Goal: Task Accomplishment & Management: Manage account settings

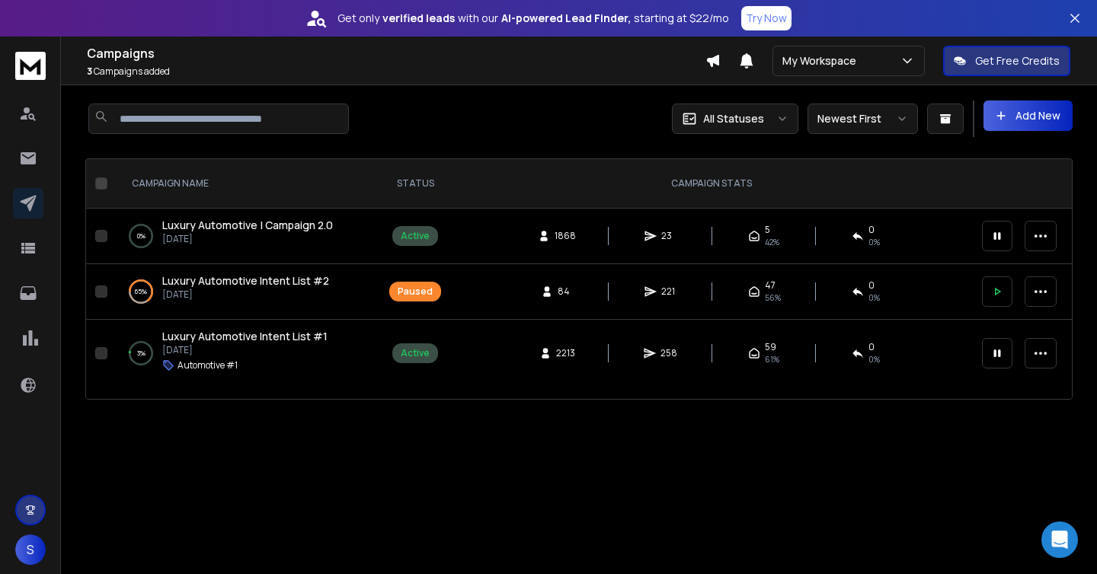
click at [414, 412] on div "Campaigns 3 Campaigns Added All Statuses Newest First Add New CAMPAIGN NAME STA…" at bounding box center [578, 388] width 987 height 574
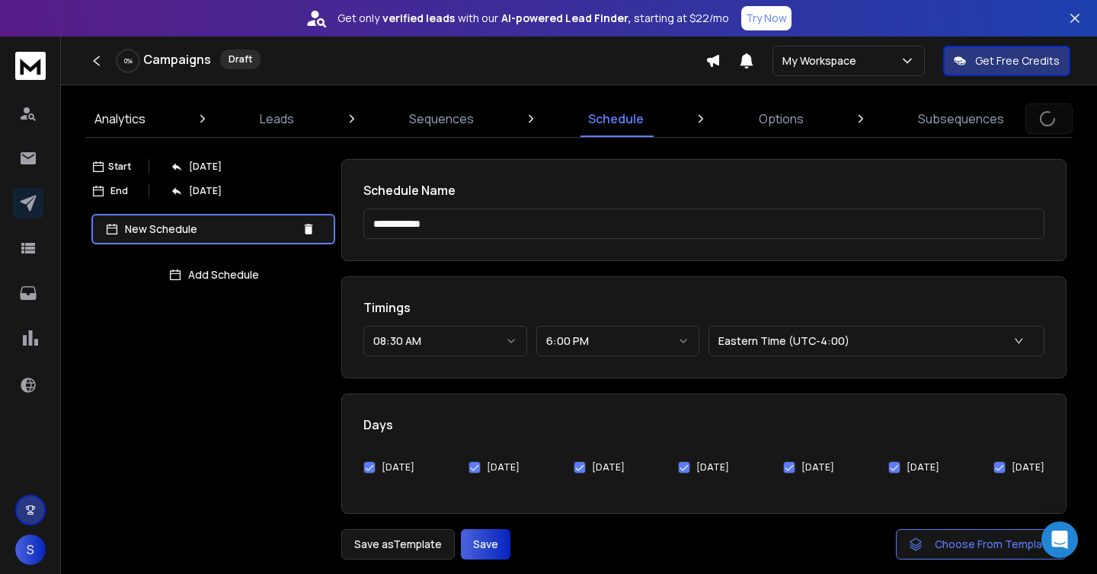
click at [115, 115] on p "Analytics" at bounding box center [119, 119] width 51 height 18
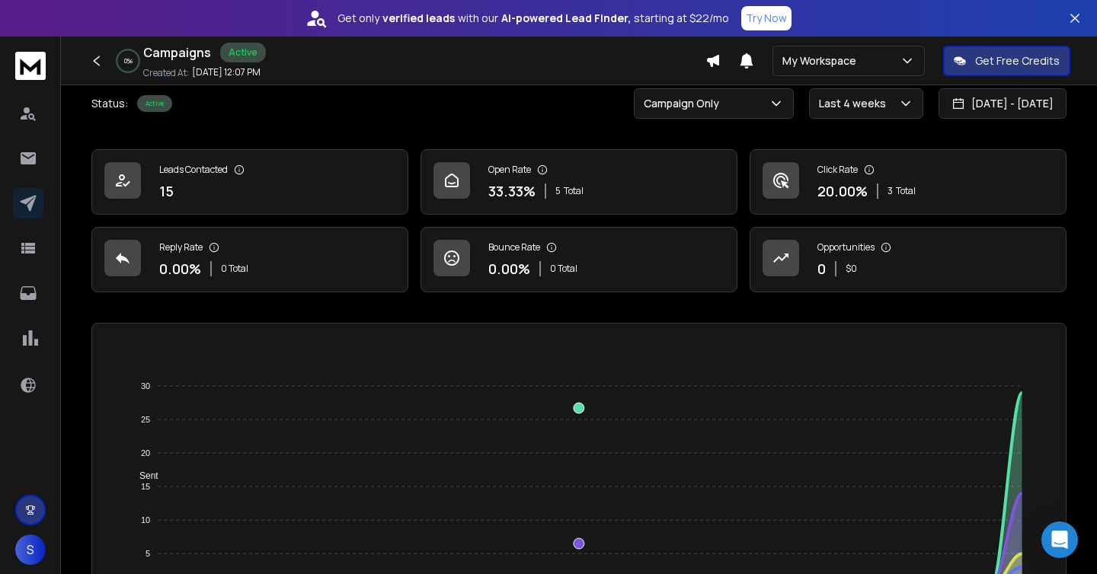
scroll to position [97, 0]
click at [834, 189] on p "20.00 %" at bounding box center [842, 192] width 50 height 21
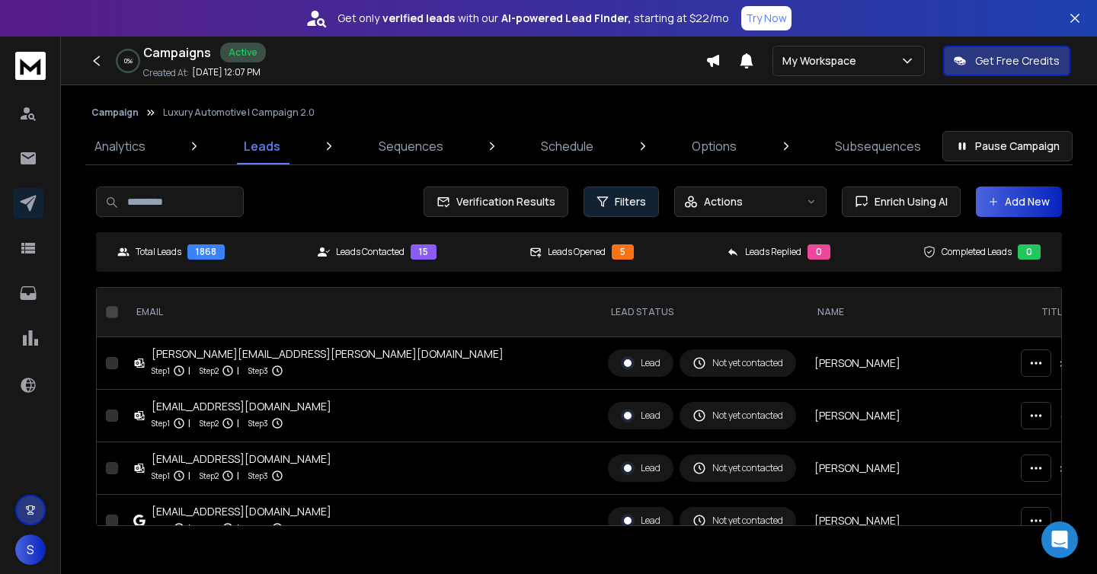
click at [634, 200] on span "Filters" at bounding box center [630, 201] width 31 height 15
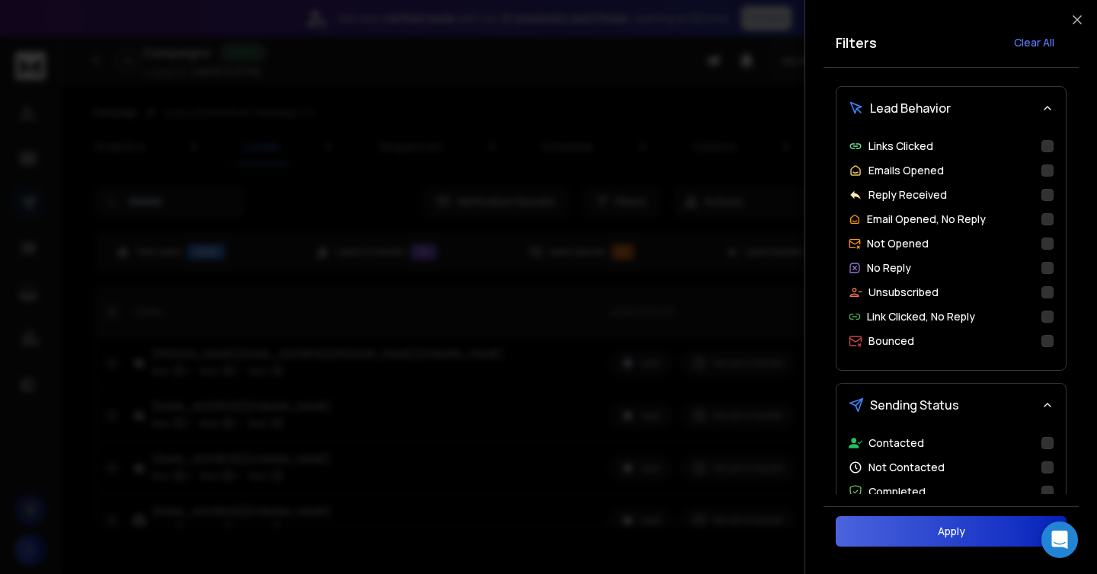
click at [1043, 150] on button "Links Clicked" at bounding box center [1047, 146] width 12 height 12
click at [918, 524] on button "Apply" at bounding box center [951, 531] width 231 height 30
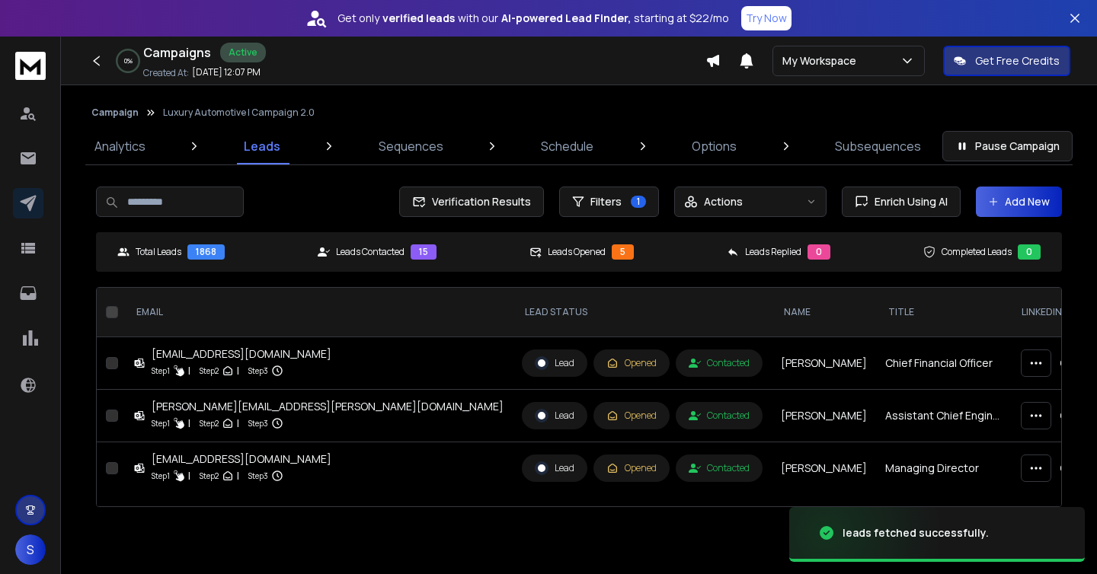
click at [1009, 360] on td "https://linkedin.com/in/tara-mortell-simecek-cpa-48815554" at bounding box center [1075, 363] width 133 height 53
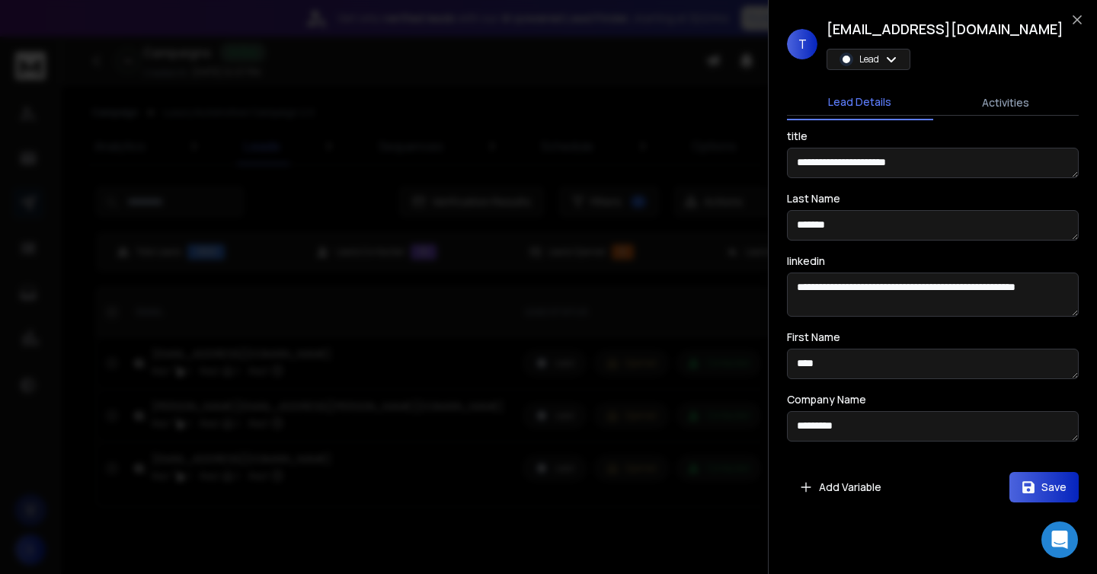
click at [876, 304] on textarea "**********" at bounding box center [933, 295] width 292 height 44
click at [744, 231] on div at bounding box center [548, 287] width 1097 height 574
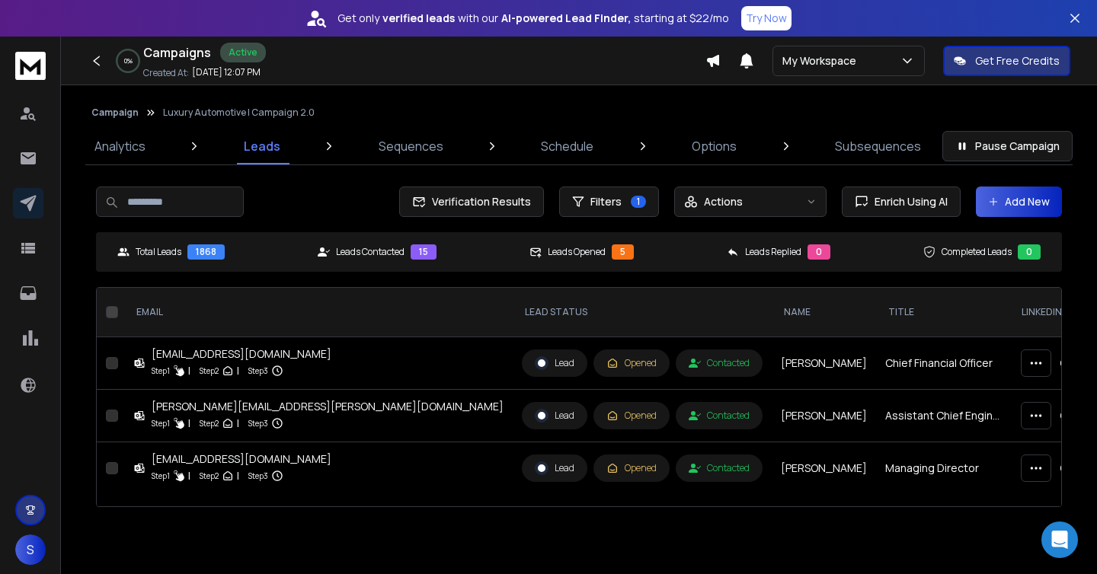
click at [260, 404] on div "timothy.bush@tstech.com" at bounding box center [328, 406] width 352 height 15
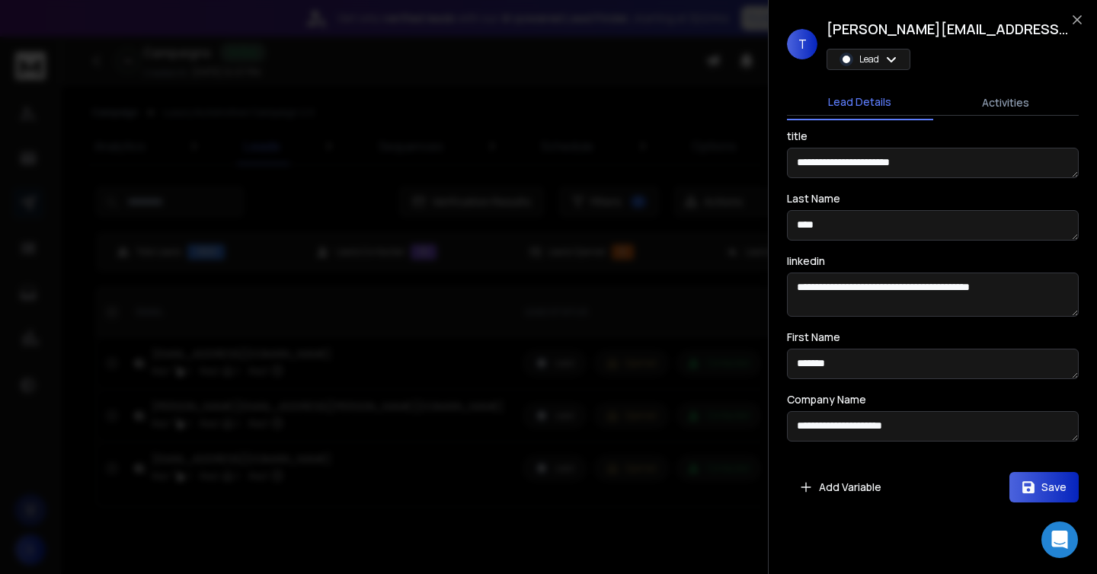
click at [918, 286] on textarea "**********" at bounding box center [933, 295] width 292 height 44
click at [600, 286] on div at bounding box center [548, 287] width 1097 height 574
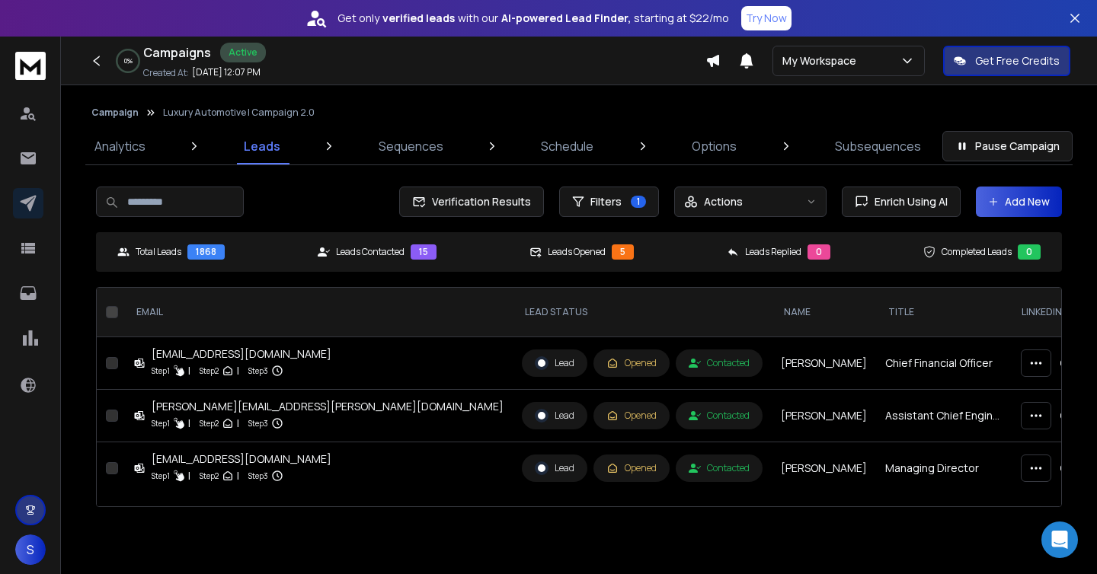
click at [224, 460] on div "smgalvin@lkqcorp.com" at bounding box center [242, 459] width 180 height 15
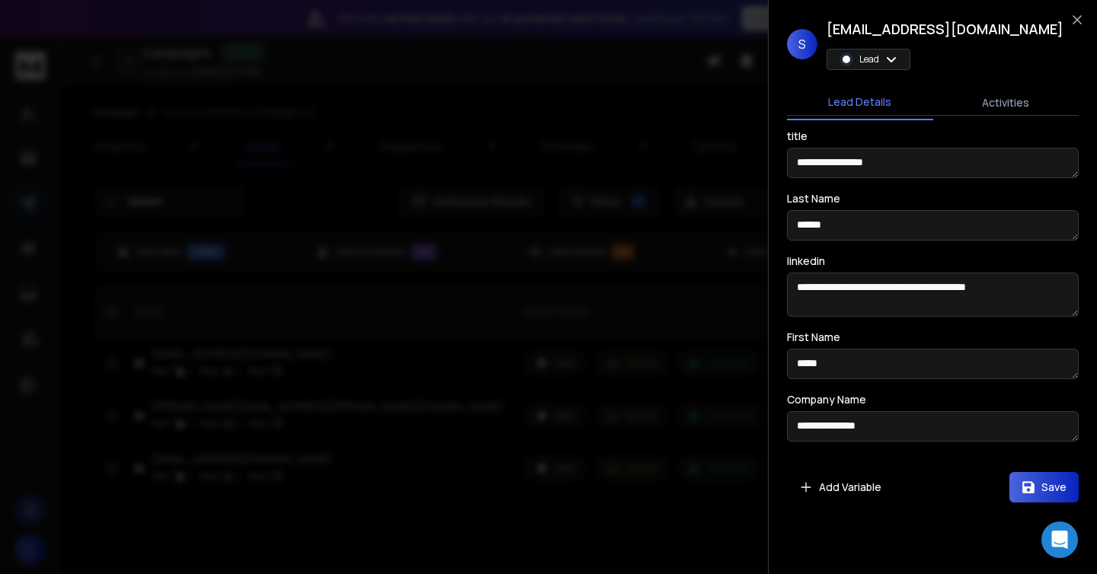
click at [1026, 289] on textarea "**********" at bounding box center [933, 295] width 292 height 44
click at [359, 129] on div at bounding box center [548, 287] width 1097 height 574
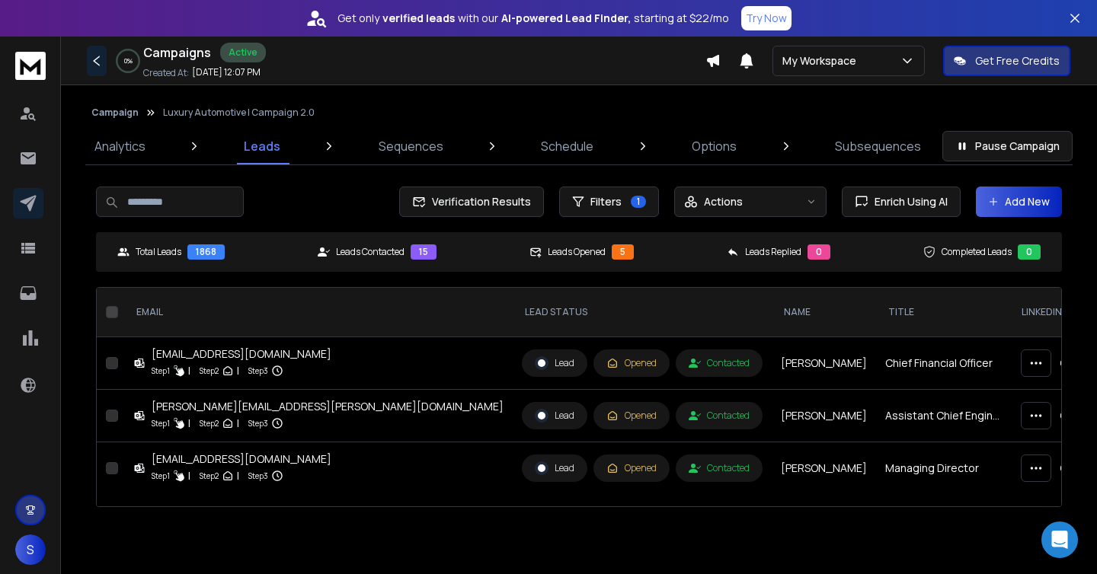
click at [96, 61] on icon at bounding box center [97, 61] width 14 height 14
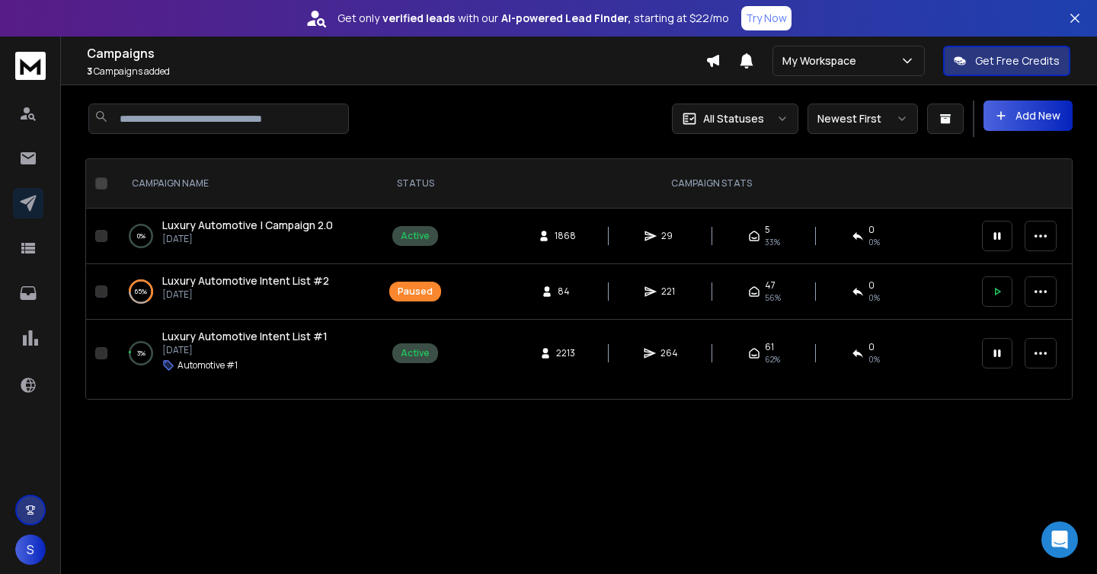
click at [292, 336] on span "Luxury Automotive Intent List #1" at bounding box center [244, 336] width 165 height 14
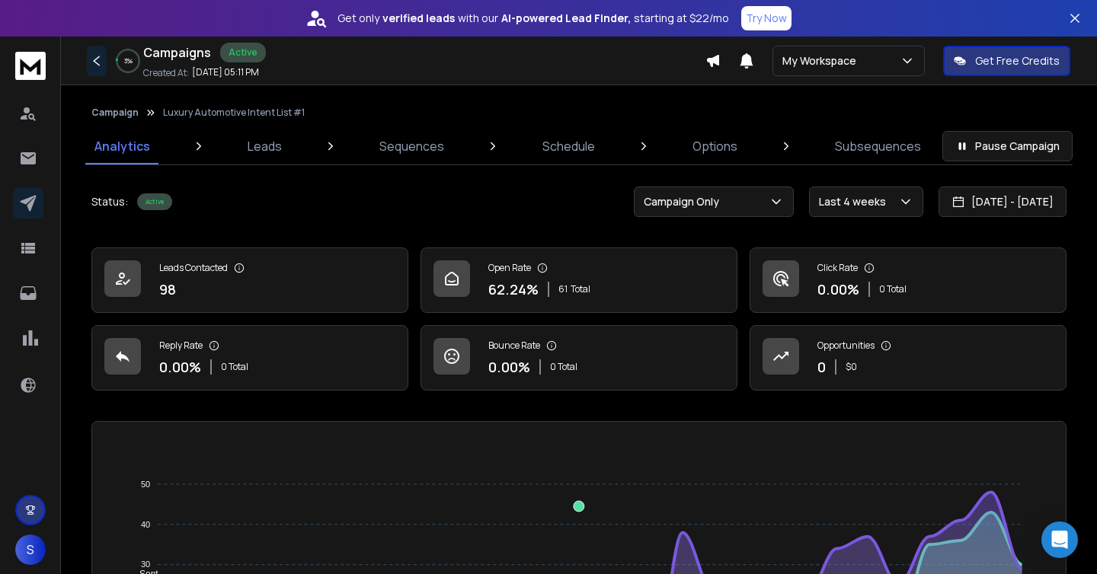
click at [95, 58] on icon at bounding box center [97, 61] width 14 height 14
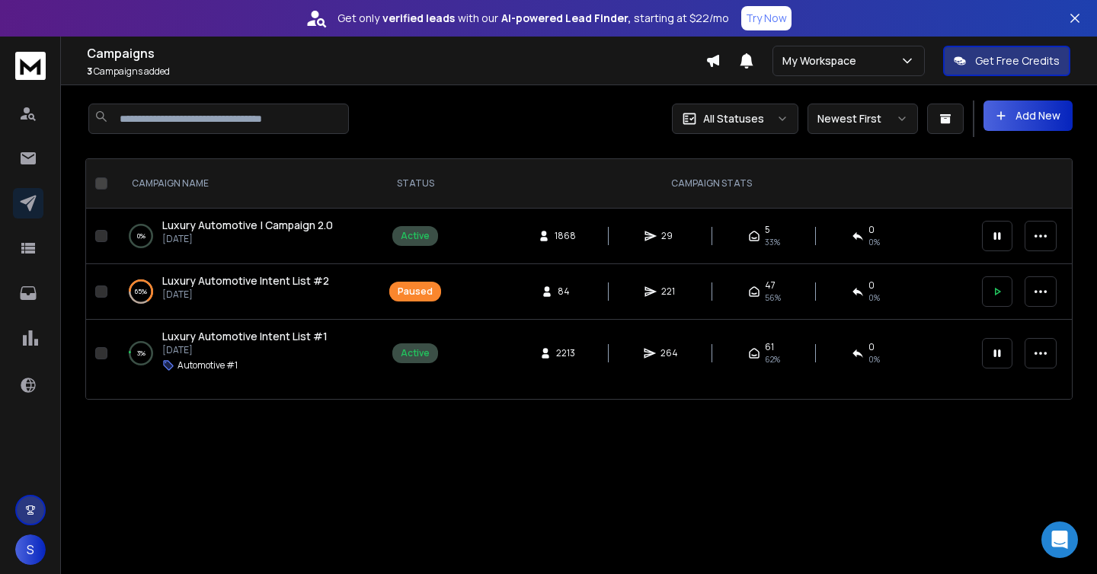
click at [200, 229] on span "Luxury Automotive | Campaign 2.0" at bounding box center [247, 225] width 171 height 14
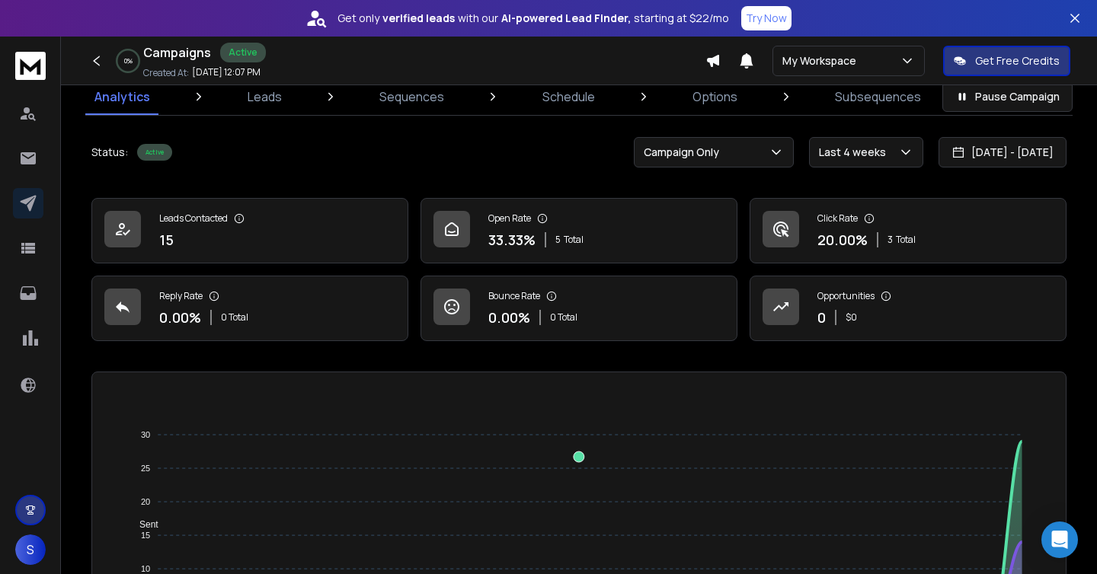
scroll to position [54, 0]
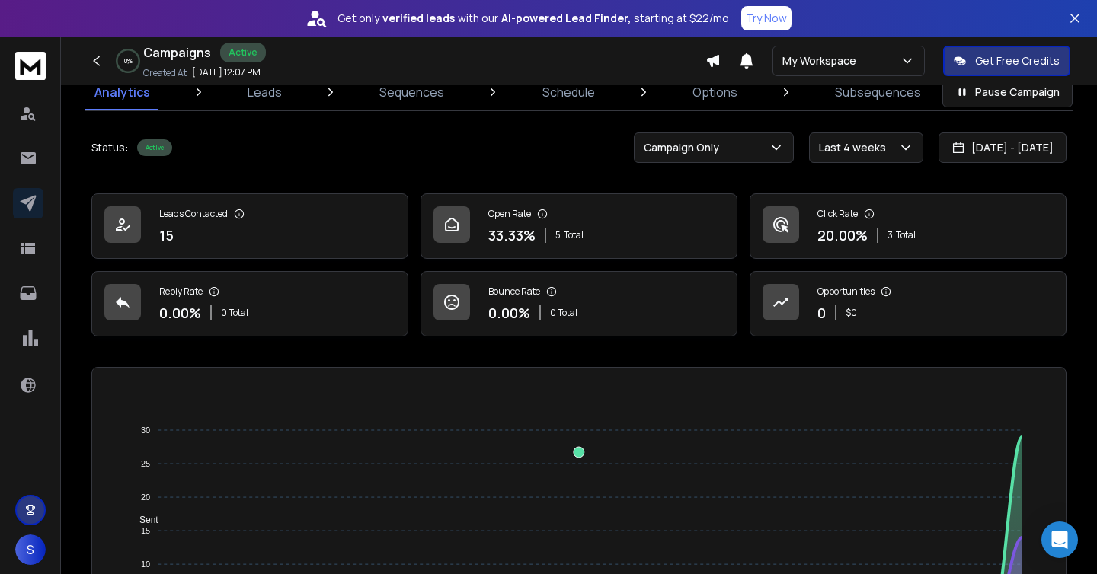
click at [530, 216] on p "Open Rate" at bounding box center [509, 214] width 43 height 12
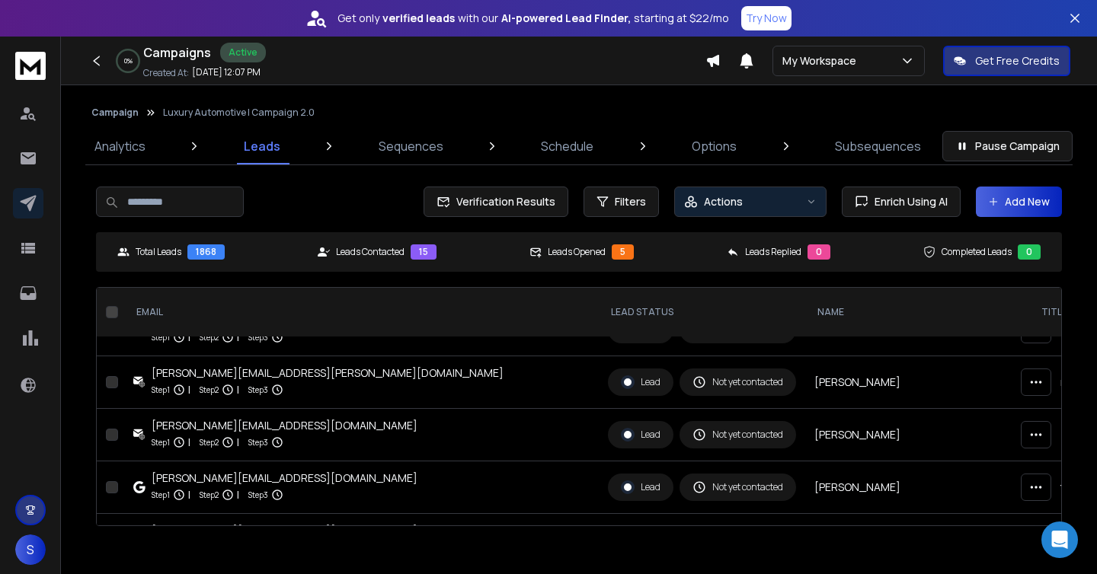
scroll to position [123, 0]
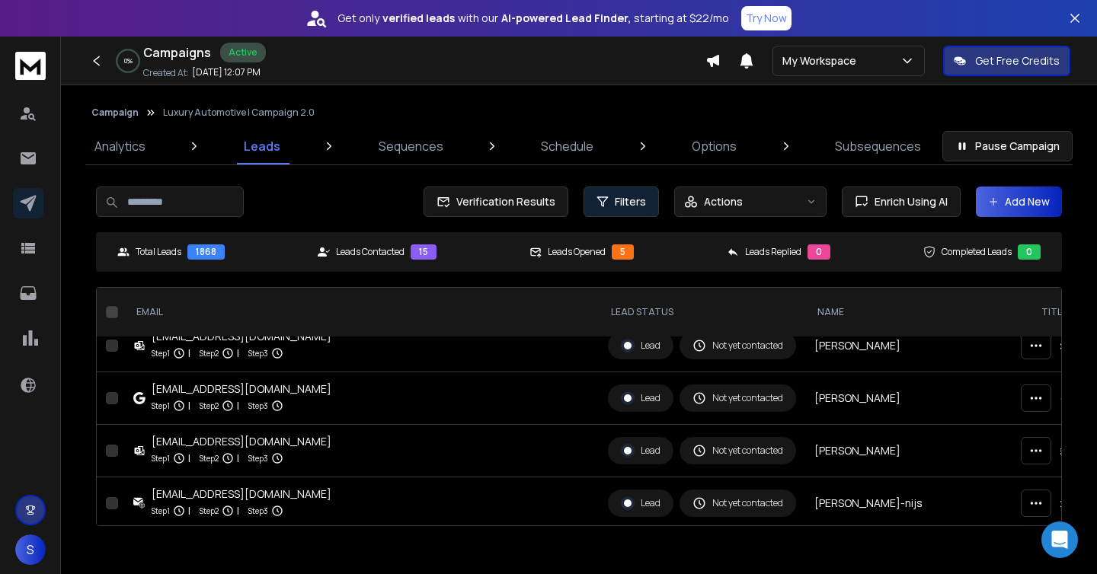
click at [641, 206] on span "Filters" at bounding box center [630, 201] width 31 height 15
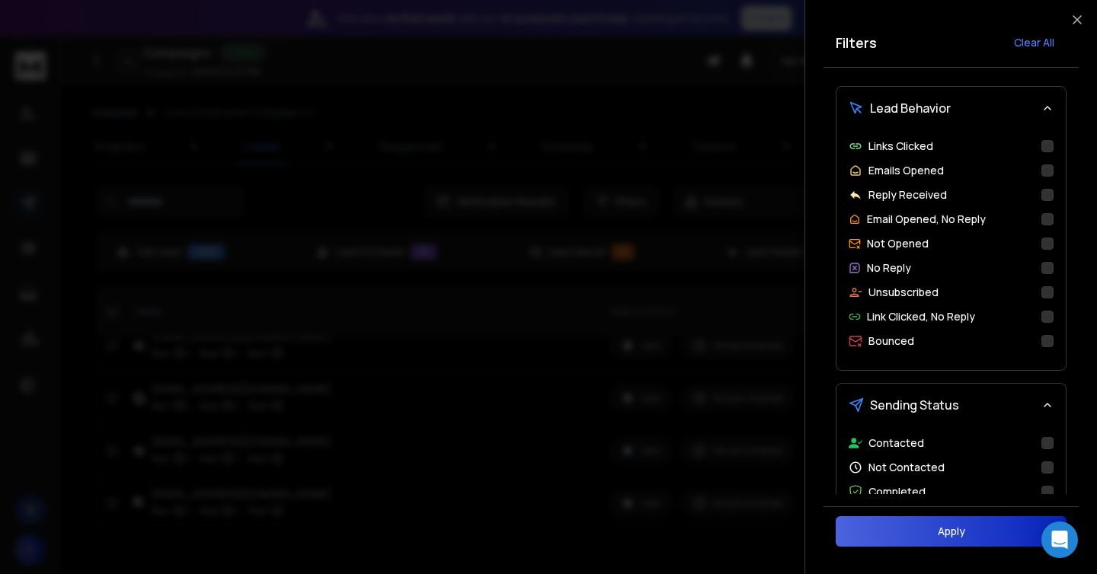
click at [919, 168] on p "Emails Opened" at bounding box center [905, 170] width 75 height 15
click at [1041, 168] on button "Emails Opened" at bounding box center [1047, 171] width 12 height 12
click at [940, 523] on button "Apply" at bounding box center [951, 531] width 231 height 30
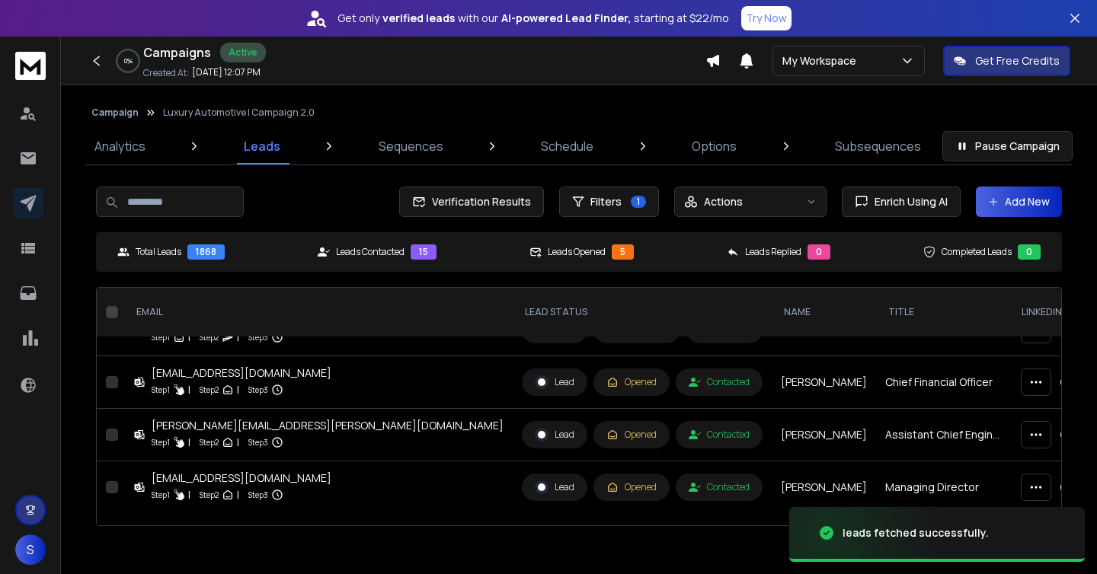
scroll to position [0, 0]
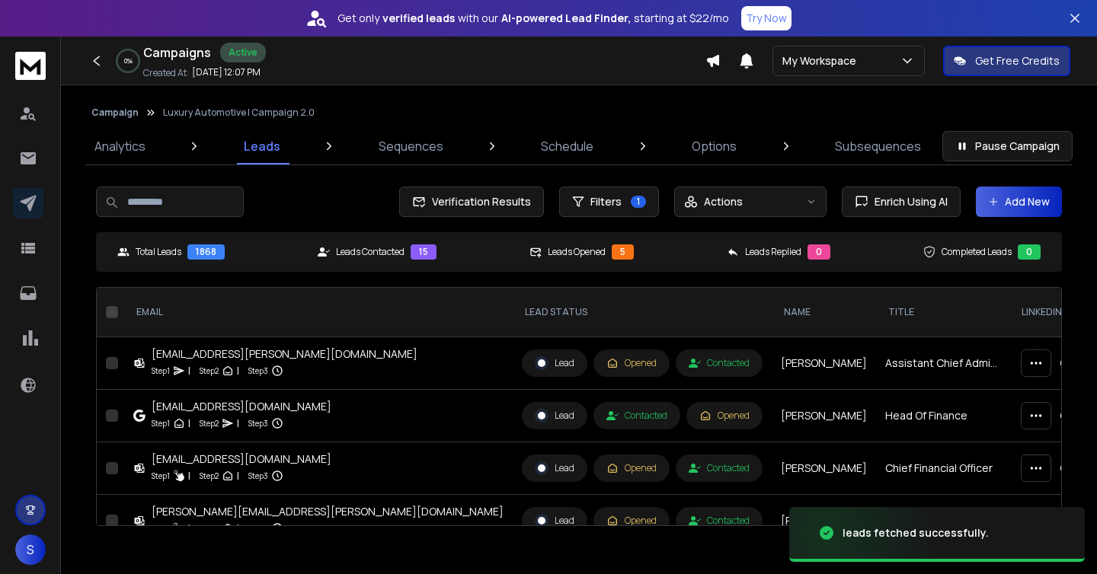
click at [772, 365] on td "Hanae Stevens" at bounding box center [824, 363] width 104 height 53
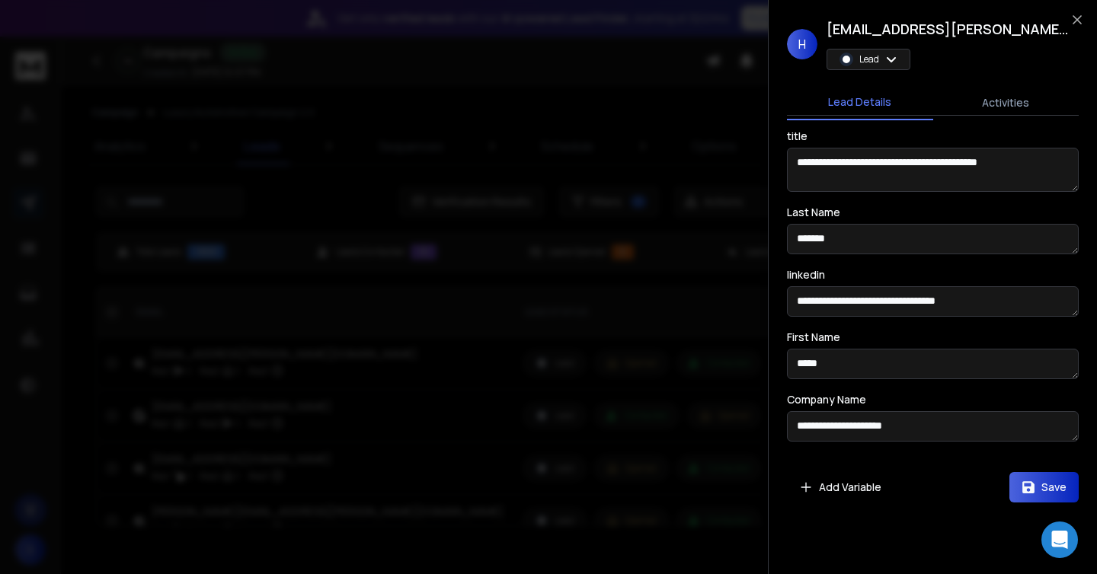
click at [988, 302] on textarea "**********" at bounding box center [933, 301] width 292 height 30
click at [352, 154] on div at bounding box center [548, 287] width 1097 height 574
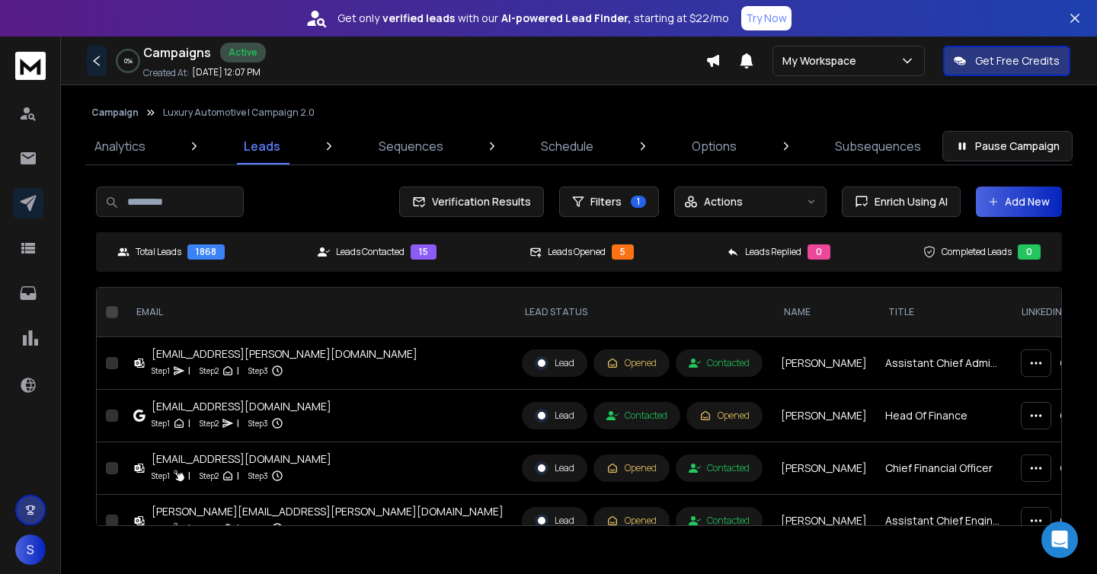
click at [97, 64] on icon at bounding box center [96, 61] width 6 height 10
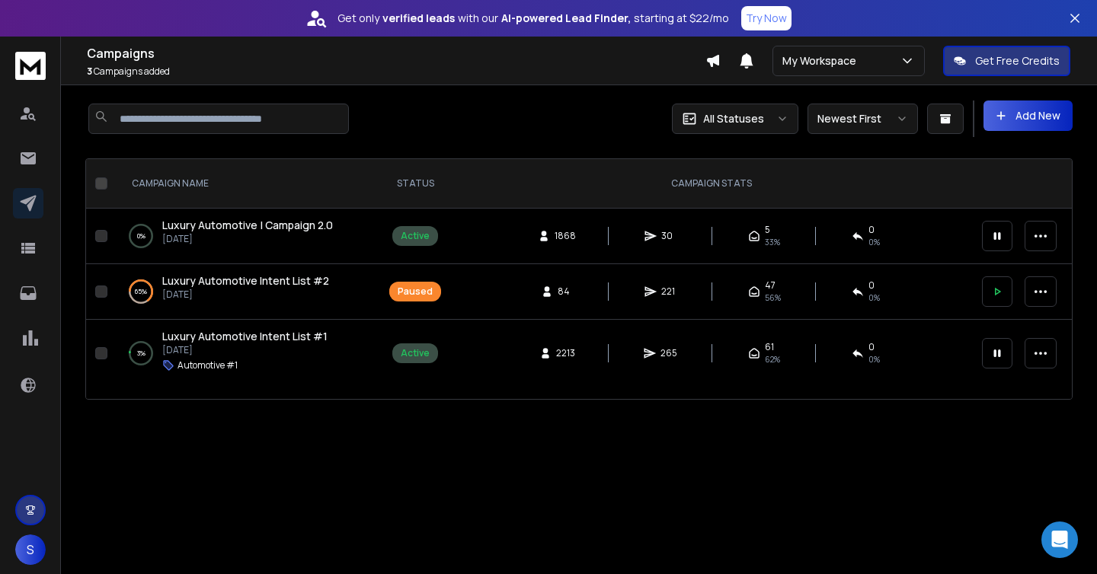
click at [287, 233] on p "[DATE]" at bounding box center [247, 239] width 171 height 12
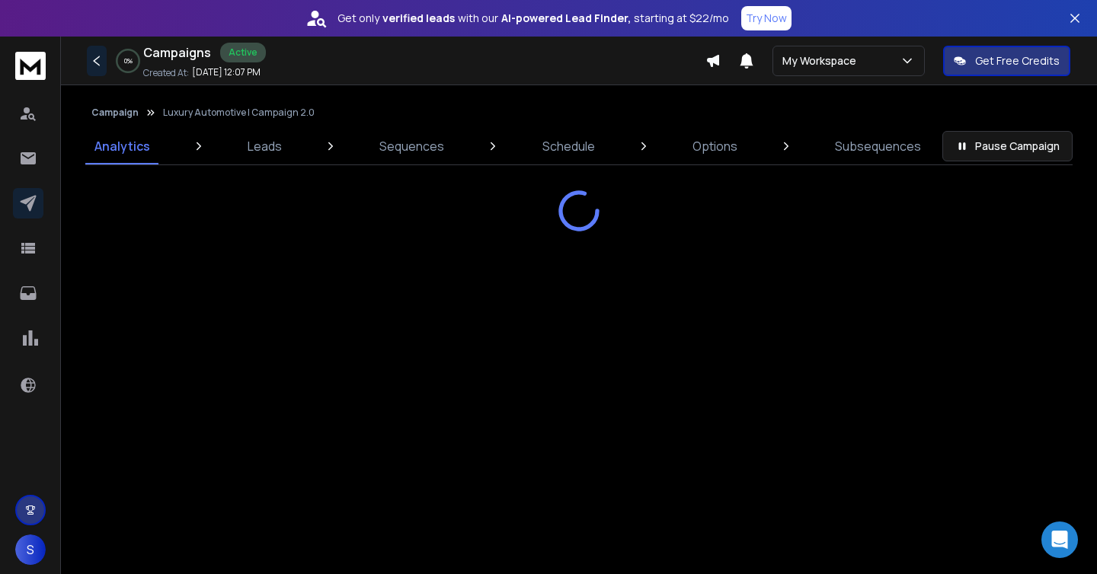
click at [91, 60] on icon at bounding box center [97, 61] width 14 height 14
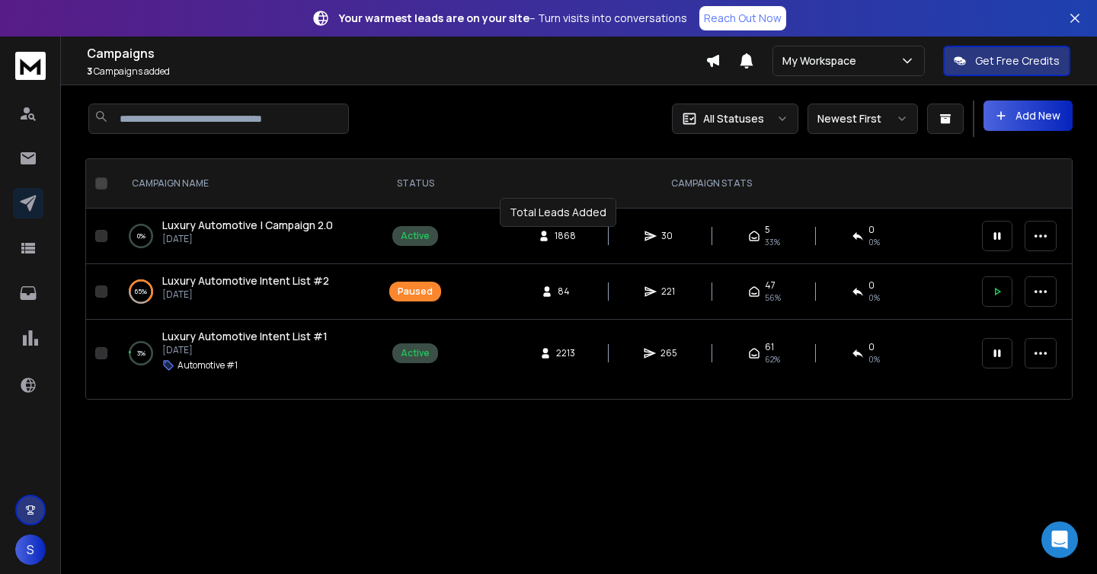
click at [548, 229] on div "1868 30 5 33 % 0 0 %" at bounding box center [711, 236] width 381 height 24
